Goal: Navigation & Orientation: Find specific page/section

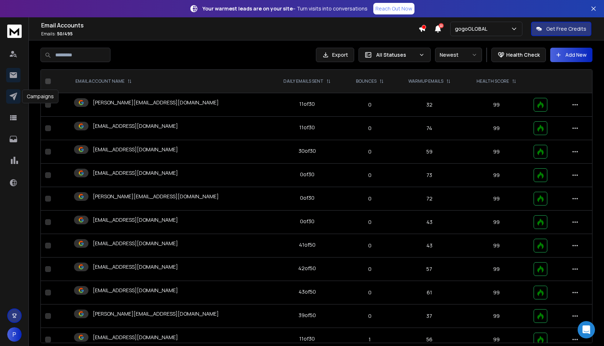
click at [13, 93] on icon at bounding box center [13, 96] width 9 height 9
